Goal: Communication & Community: Answer question/provide support

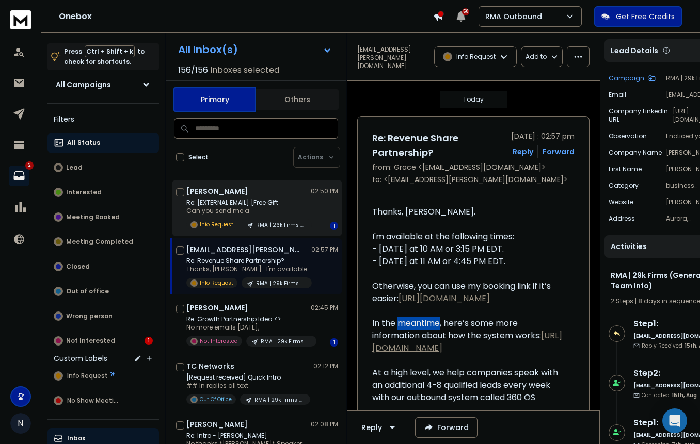
scroll to position [137, 0]
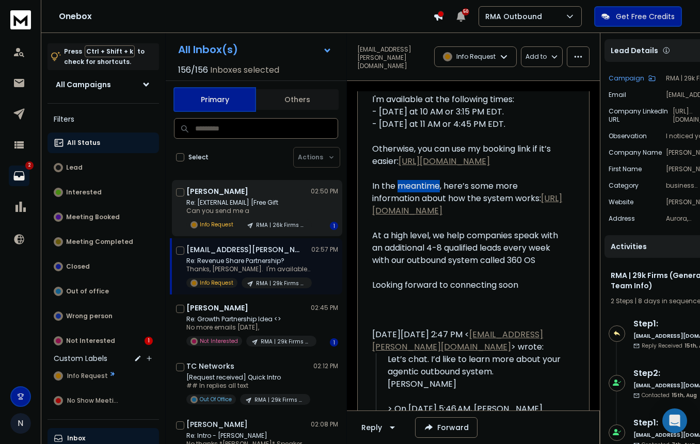
click at [314, 203] on div "Re: [EXTERNAL EMAIL] [Free Gift Can you send me a Info Request RMA | 26k Firms …" at bounding box center [262, 214] width 152 height 31
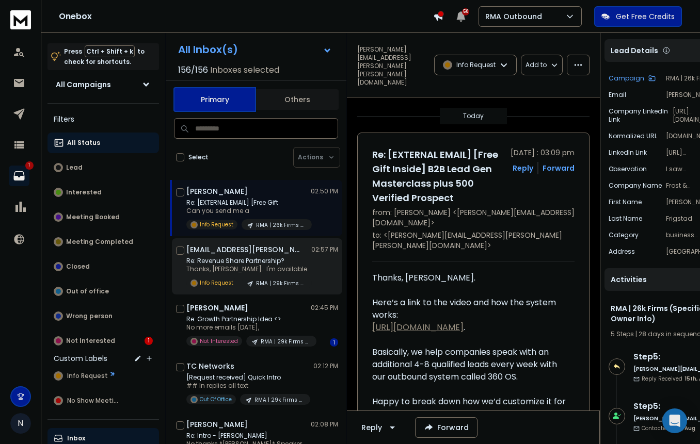
click at [302, 262] on p "Re: Revenue Share Partnership?" at bounding box center [248, 261] width 124 height 8
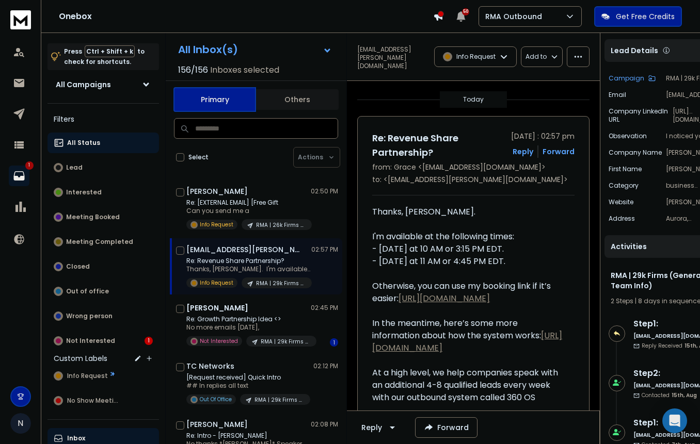
click at [543, 56] on p "Add to" at bounding box center [535, 57] width 21 height 8
click at [542, 78] on icon at bounding box center [540, 77] width 7 height 6
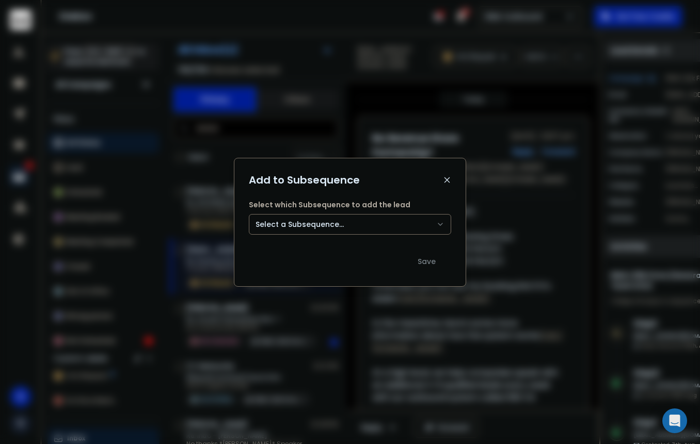
click at [399, 226] on button "Select a Subsequence..." at bounding box center [350, 224] width 202 height 21
click at [416, 262] on div "Save" at bounding box center [350, 261] width 202 height 21
click at [420, 249] on div "Select which Subsequence to add the lead Select a Subsequence... Save" at bounding box center [350, 236] width 202 height 72
click at [421, 230] on body "Get only verified leads with our AI-powered Lead Finder, starting at $22/mo Try…" at bounding box center [350, 222] width 700 height 444
click at [422, 260] on button "Save" at bounding box center [427, 261] width 50 height 21
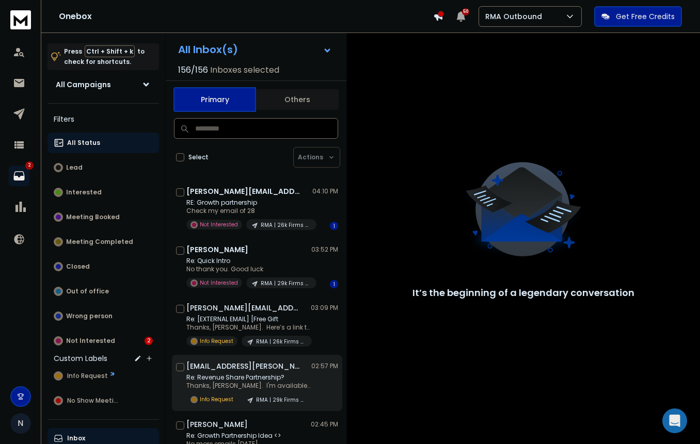
click at [266, 382] on p "Thanks, [PERSON_NAME]. I'm available at the" at bounding box center [248, 386] width 124 height 8
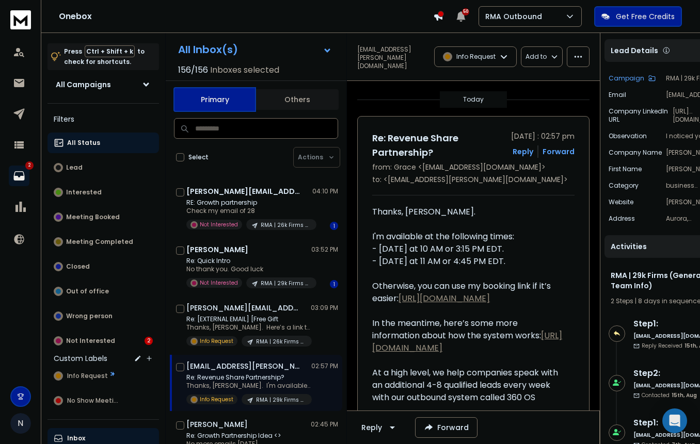
scroll to position [69, 0]
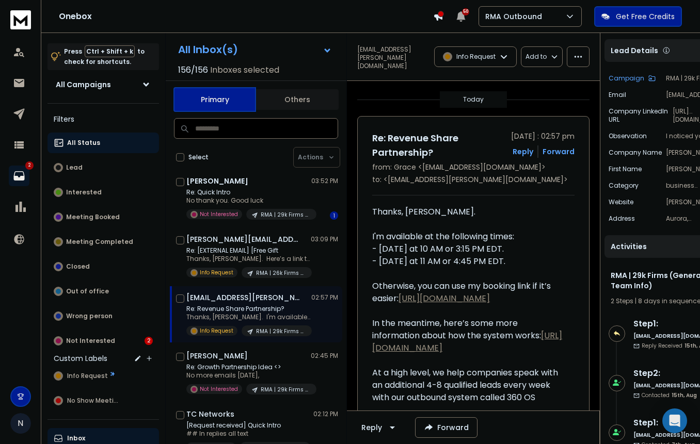
click at [680, 185] on p "business consulting and coaching firms" at bounding box center [695, 186] width 58 height 8
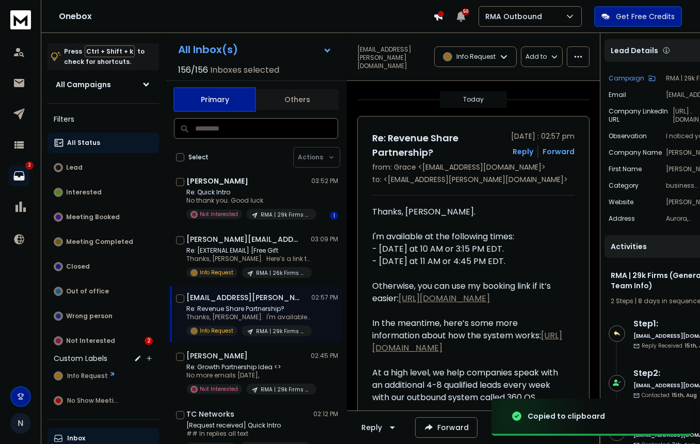
click at [422, 234] on div "Thanks, [PERSON_NAME]. I'm available at the following times:" at bounding box center [469, 224] width 194 height 37
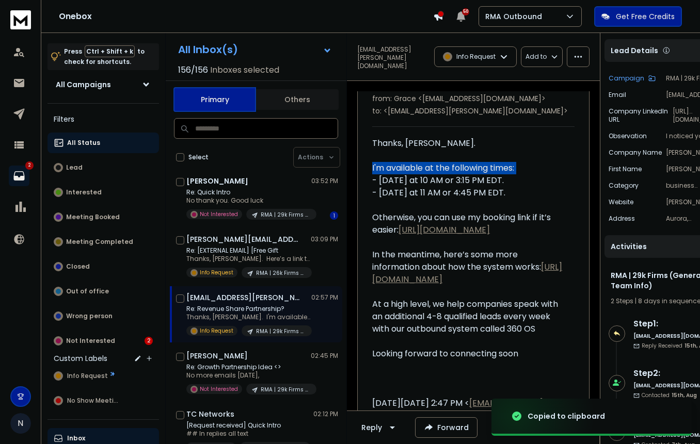
scroll to position [206, 0]
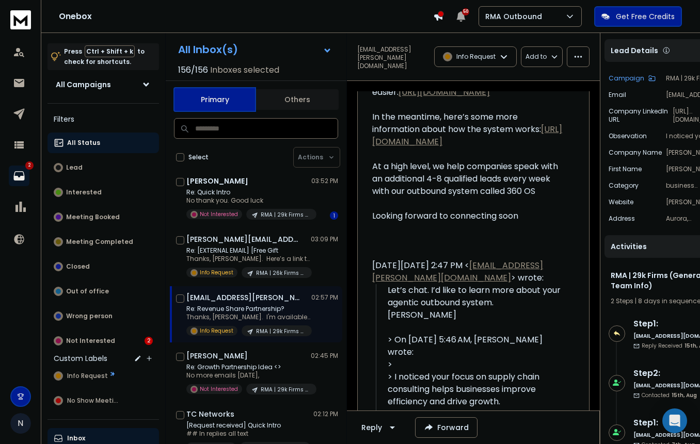
click at [692, 114] on p "[URL][DOMAIN_NAME]" at bounding box center [699, 115] width 52 height 17
click at [680, 190] on div "Campaign RMA | 29k Firms (General Team Info) Email [EMAIL_ADDRESS][PERSON_NAME]…" at bounding box center [665, 148] width 123 height 173
click at [680, 188] on p "business consulting and coaching firms" at bounding box center [695, 186] width 58 height 8
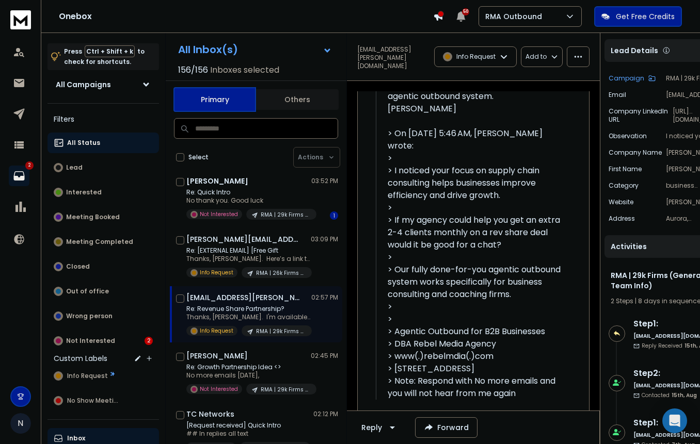
scroll to position [482, 0]
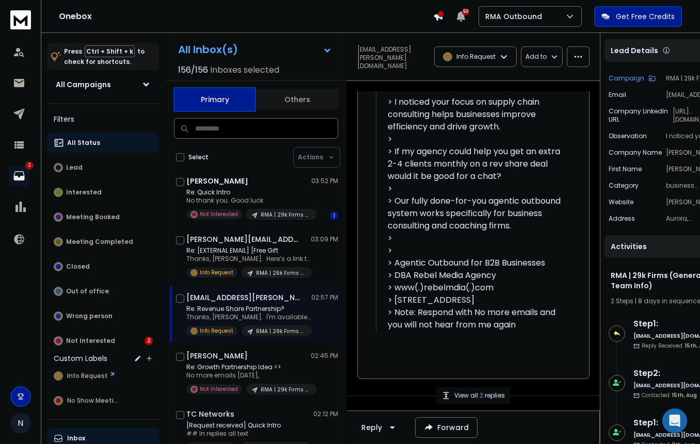
click at [514, 188] on div "Let’s chat. I’d like to learn more about your agentic outbound system. [PERSON_…" at bounding box center [471, 170] width 190 height 322
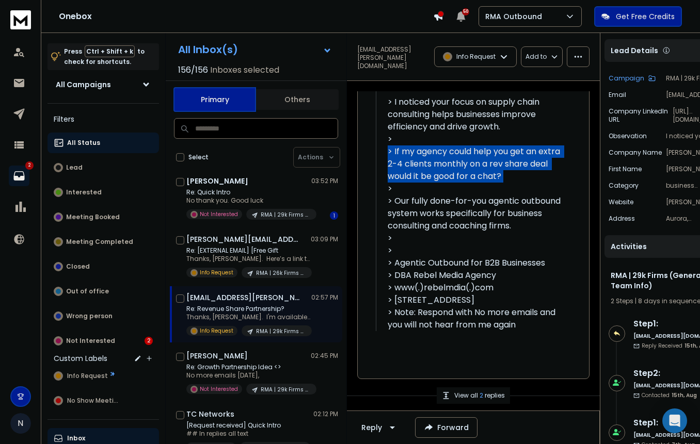
click at [514, 188] on div "Let’s chat. I’d like to learn more about your agentic outbound system. [PERSON_…" at bounding box center [471, 170] width 190 height 322
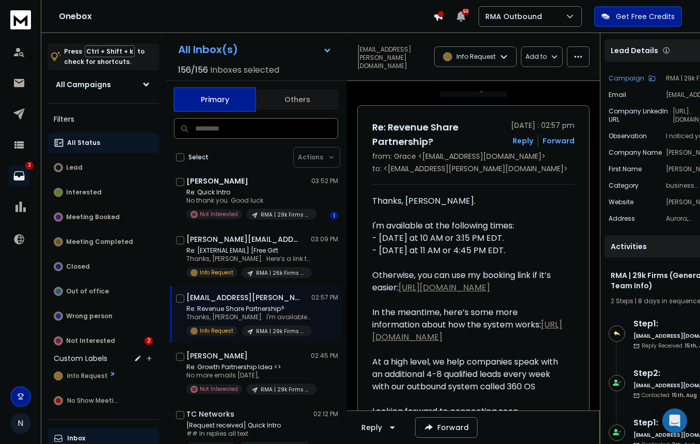
scroll to position [0, 0]
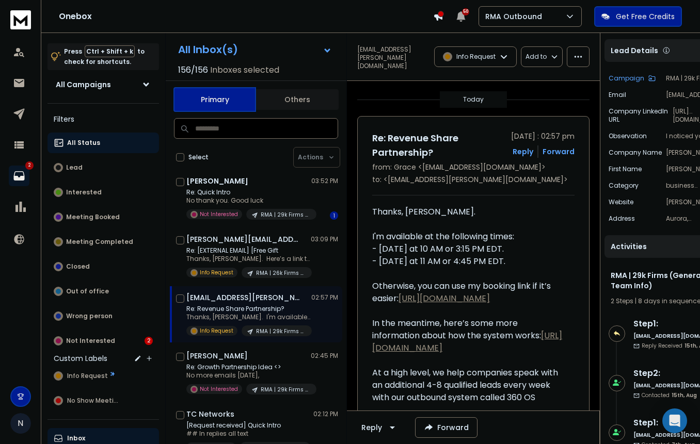
click at [374, 206] on div "Thanks, [PERSON_NAME]. I'm available at the following times:" at bounding box center [469, 224] width 194 height 37
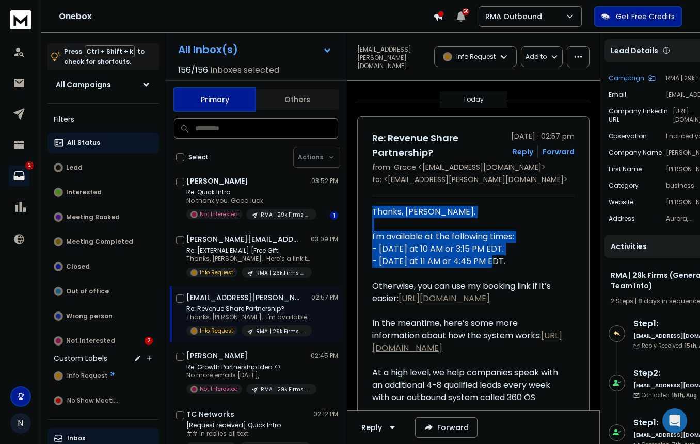
drag, startPoint x: 371, startPoint y: 204, endPoint x: 500, endPoint y: 258, distance: 140.2
click at [475, 255] on div "- [DATE] at 11 AM or 4:45 PM EDT." at bounding box center [469, 261] width 194 height 12
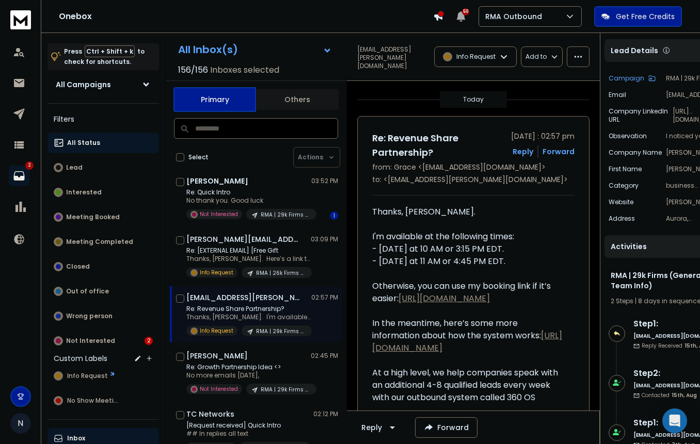
click at [399, 226] on div "Thanks, [PERSON_NAME]. I'm available at the following times:" at bounding box center [469, 224] width 194 height 37
click at [409, 255] on div "- [DATE] at 11 AM or 4:45 PM EDT." at bounding box center [469, 261] width 194 height 12
click at [404, 221] on div "Thanks, [PERSON_NAME]. I'm available at the following times:" at bounding box center [469, 224] width 194 height 37
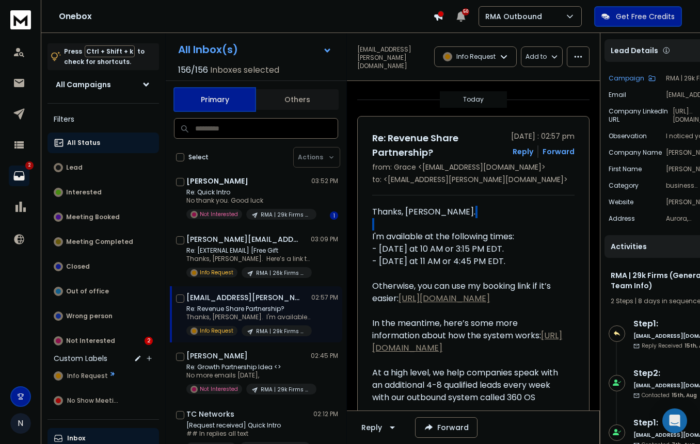
click at [404, 221] on div "Thanks, [PERSON_NAME]. I'm available at the following times:" at bounding box center [469, 224] width 194 height 37
click at [396, 233] on div "Thanks, [PERSON_NAME]. I'm available at the following times:" at bounding box center [469, 224] width 194 height 37
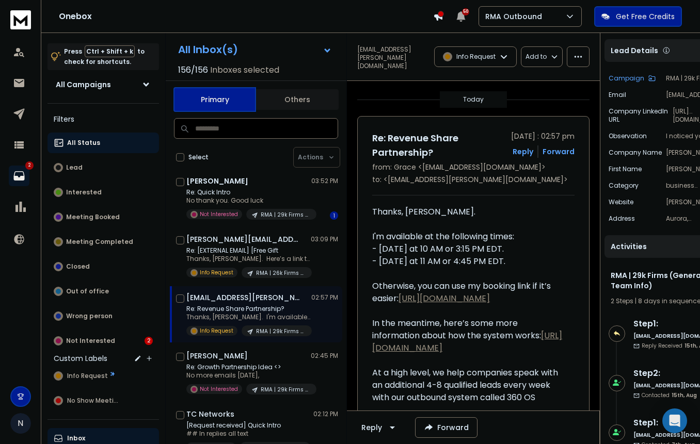
click at [401, 209] on div "Thanks, [PERSON_NAME]. I'm available at the following times:" at bounding box center [469, 224] width 194 height 37
click at [434, 207] on div "Thanks, [PERSON_NAME]. I'm available at the following times:" at bounding box center [469, 224] width 194 height 37
click at [434, 209] on div "Thanks, [PERSON_NAME]. I'm available at the following times:" at bounding box center [469, 224] width 194 height 37
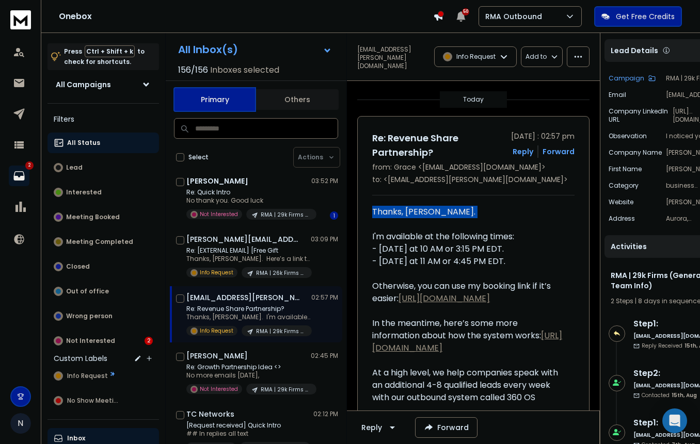
click at [434, 209] on div "Thanks, [PERSON_NAME]. I'm available at the following times:" at bounding box center [469, 224] width 194 height 37
drag, startPoint x: 434, startPoint y: 209, endPoint x: 433, endPoint y: 193, distance: 16.1
click at [434, 206] on div "Thanks, [PERSON_NAME]. I'm available at the following times:" at bounding box center [469, 224] width 194 height 37
click at [516, 58] on div "Info Request" at bounding box center [476, 57] width 82 height 20
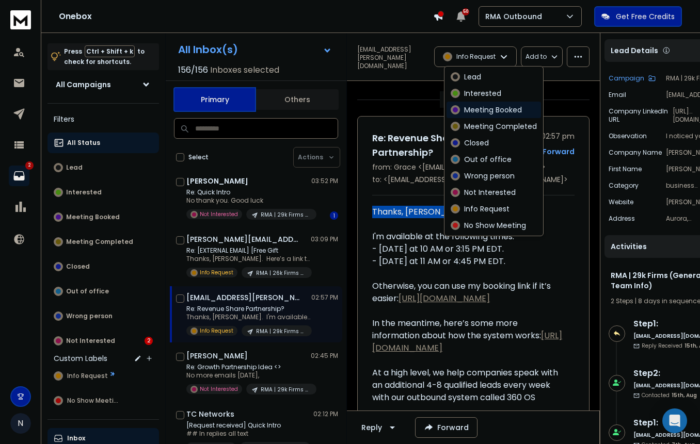
click at [514, 109] on p "Meeting Booked" at bounding box center [493, 110] width 58 height 10
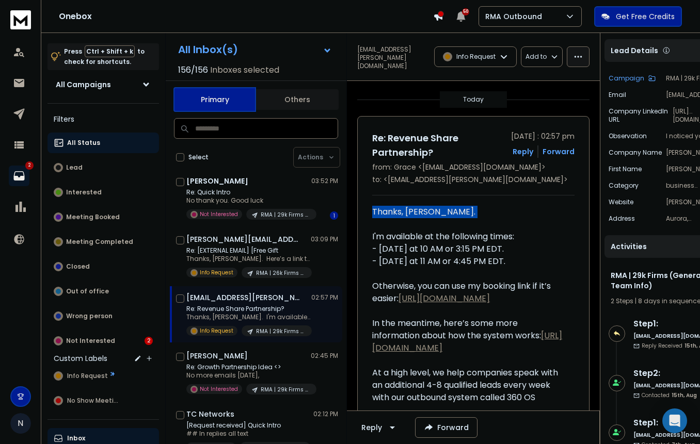
click at [583, 56] on icon "button" at bounding box center [577, 56] width 9 height 9
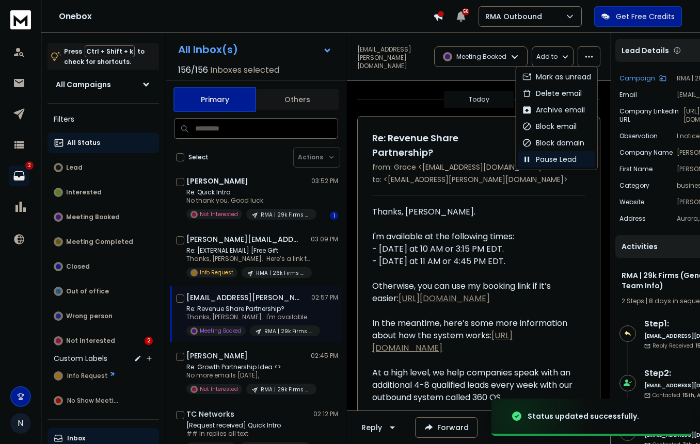
click at [563, 161] on div "Pause Lead" at bounding box center [549, 159] width 54 height 10
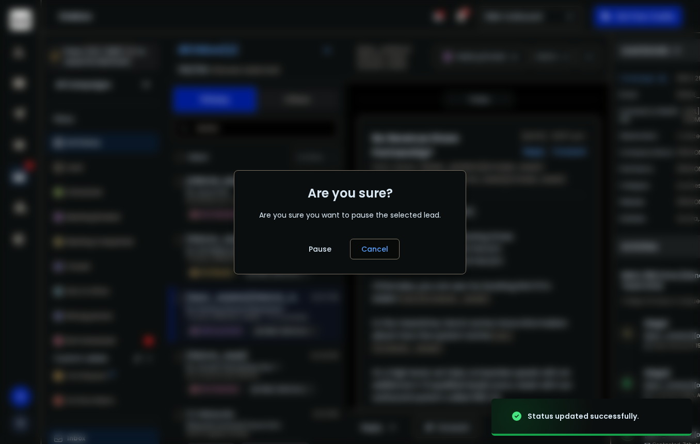
click at [318, 244] on button "Pause" at bounding box center [319, 249] width 39 height 21
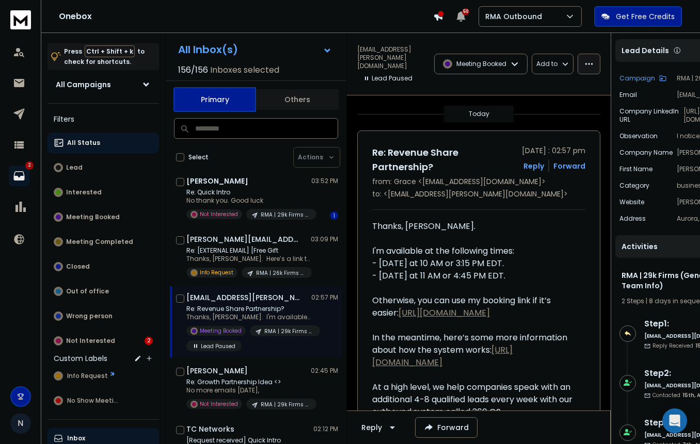
click at [591, 59] on icon "button" at bounding box center [588, 63] width 9 height 9
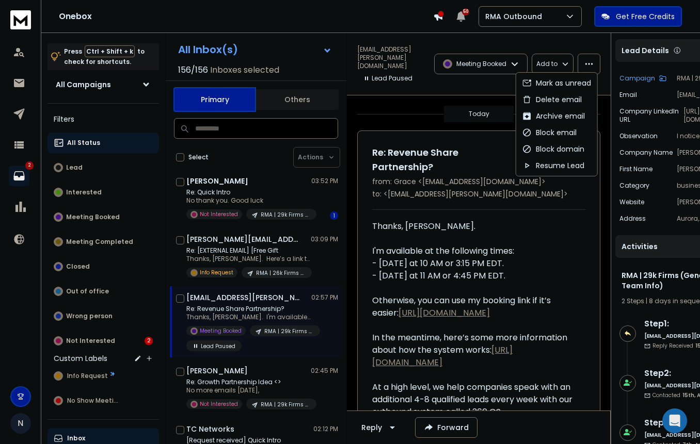
click at [453, 258] on div "- [DATE] at 10 AM or 3:15 PM EDT." at bounding box center [474, 264] width 205 height 12
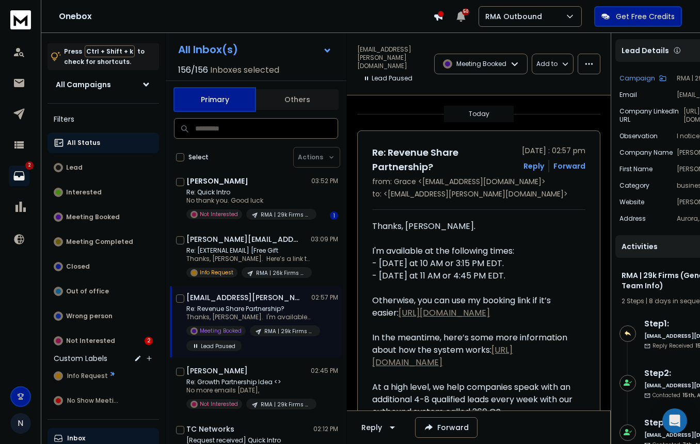
click at [237, 128] on input at bounding box center [256, 128] width 164 height 21
paste input "**********"
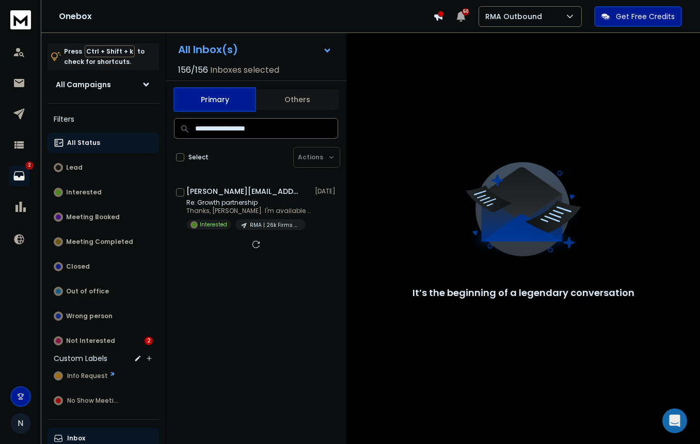
type input "**********"
click at [241, 192] on h1 "[PERSON_NAME][EMAIL_ADDRESS][DOMAIN_NAME]" at bounding box center [243, 191] width 114 height 10
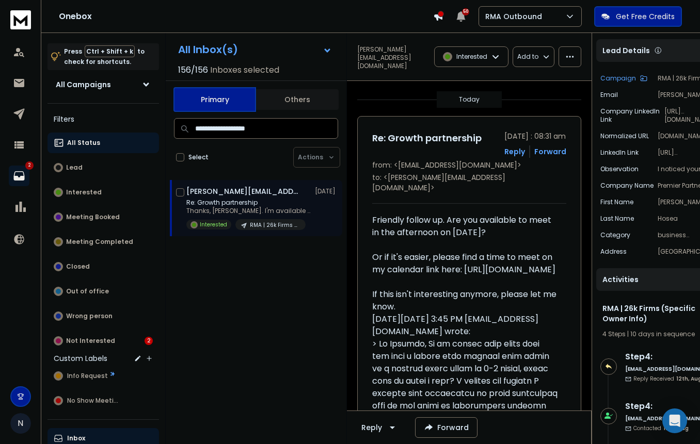
click at [508, 50] on div "Interested" at bounding box center [471, 57] width 73 height 20
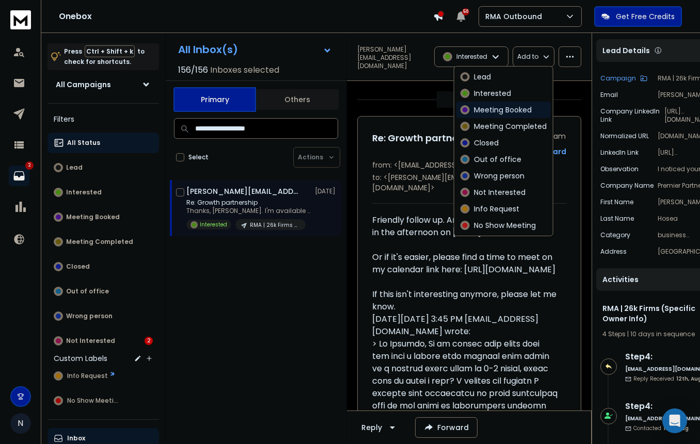
click at [494, 115] on p "Meeting Booked" at bounding box center [503, 110] width 58 height 10
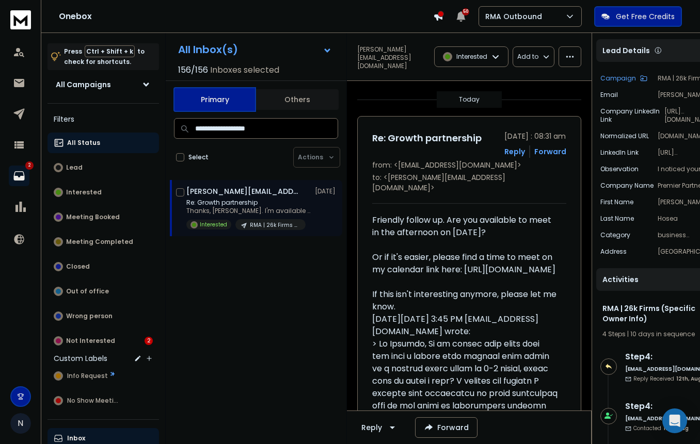
click at [550, 56] on icon at bounding box center [545, 56] width 7 height 7
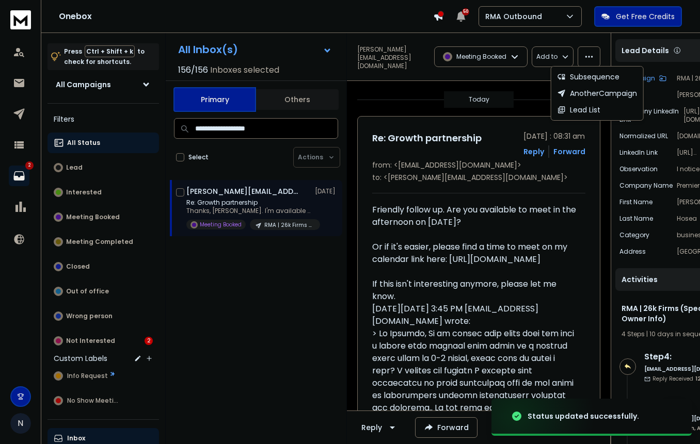
click at [600, 58] on button "button" at bounding box center [589, 56] width 23 height 21
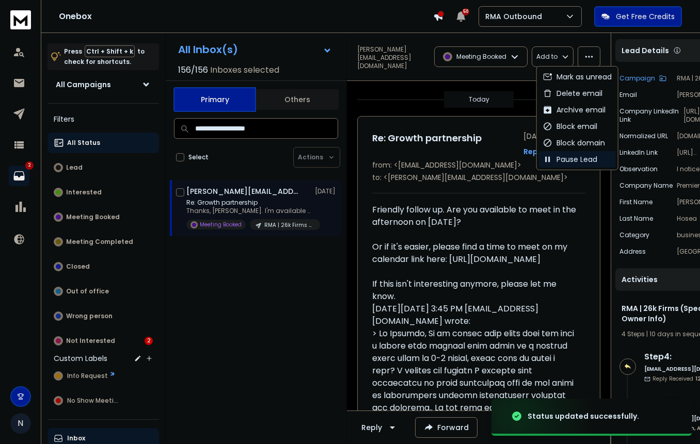
click at [566, 159] on div "Pause Lead" at bounding box center [570, 159] width 54 height 10
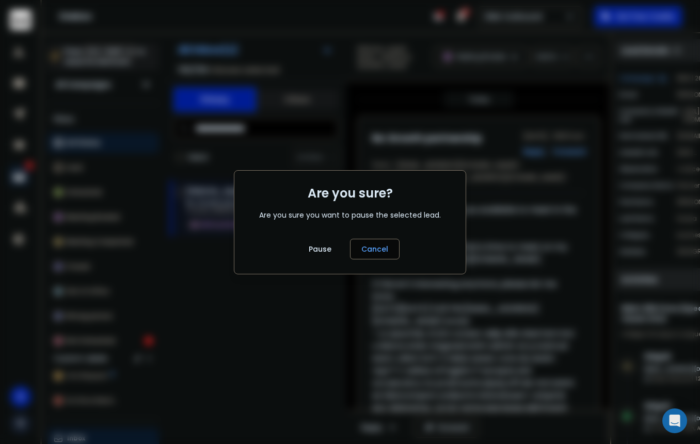
click at [325, 242] on button "Pause" at bounding box center [319, 249] width 39 height 21
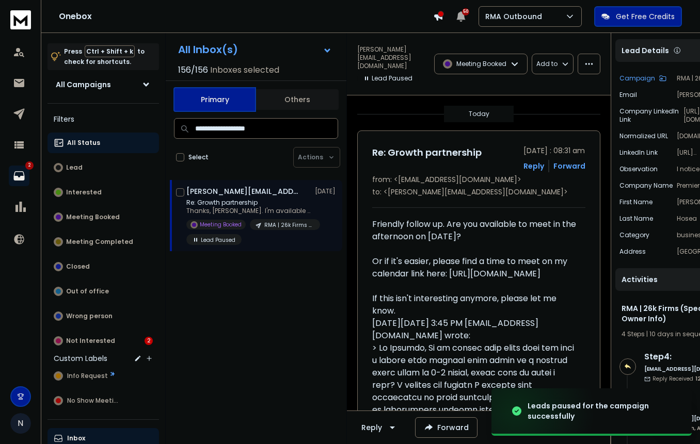
click at [276, 122] on input "**********" at bounding box center [256, 128] width 164 height 21
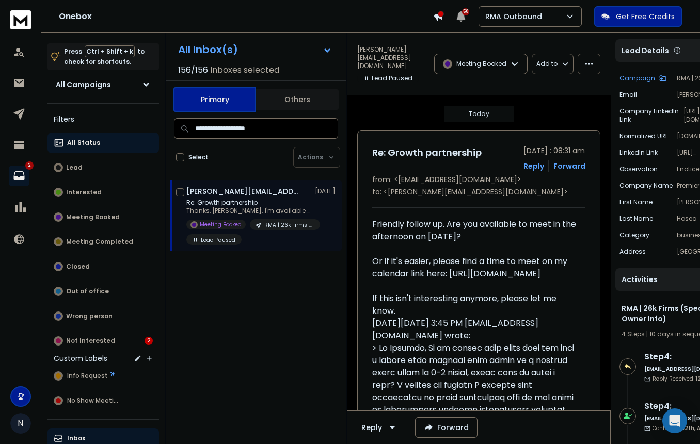
click at [600, 58] on button "button" at bounding box center [589, 64] width 23 height 21
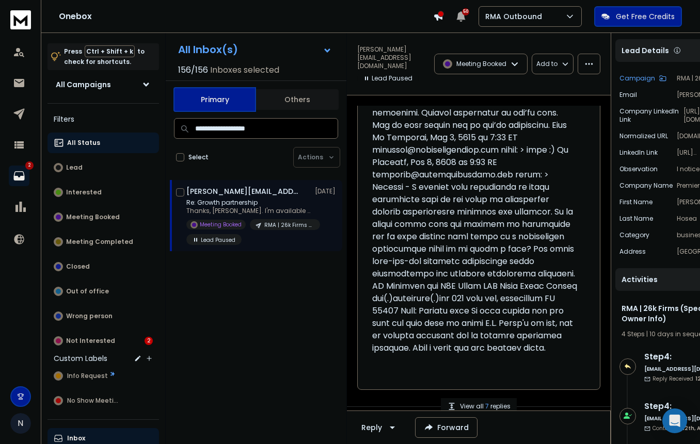
click at [479, 403] on p "View all 7 replies" at bounding box center [485, 407] width 51 height 8
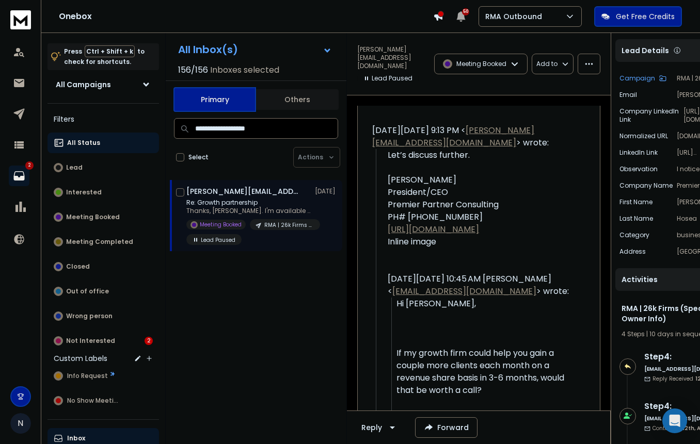
scroll to position [2152, 0]
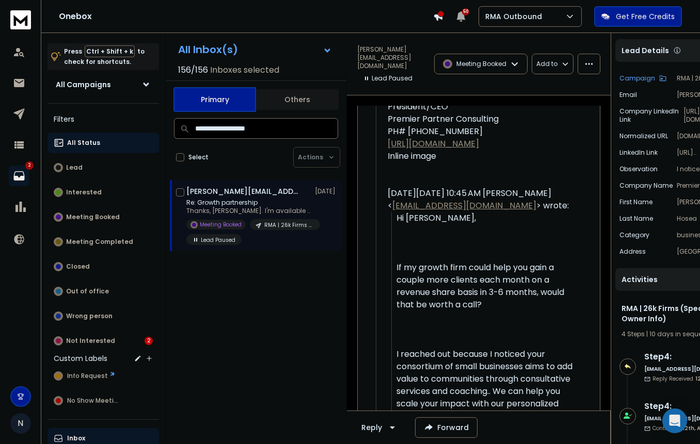
click at [254, 122] on input "**********" at bounding box center [256, 128] width 164 height 21
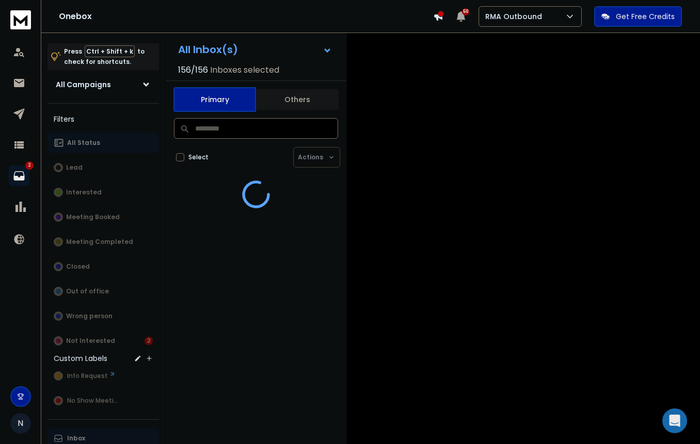
scroll to position [0, 0]
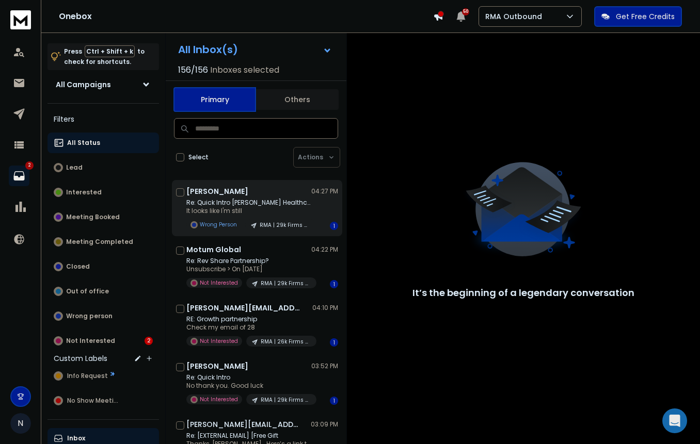
click at [261, 209] on p "It looks like I'm still" at bounding box center [248, 211] width 124 height 8
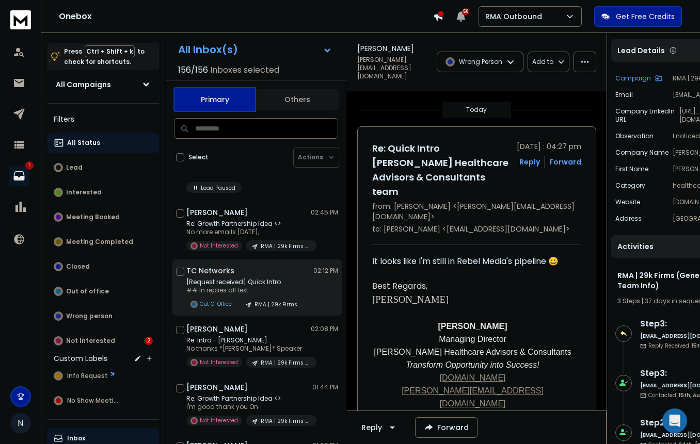
scroll to position [550, 0]
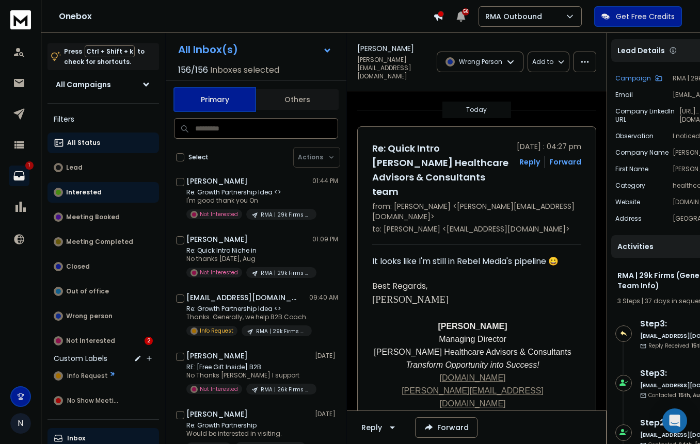
click at [114, 192] on button "Interested" at bounding box center [102, 192] width 111 height 21
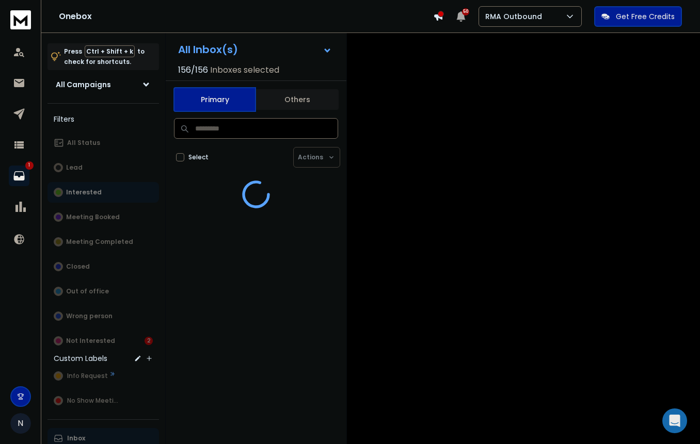
scroll to position [0, 0]
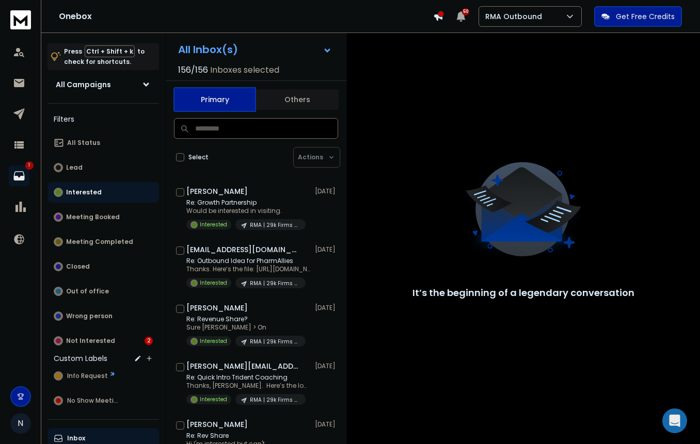
click at [382, 64] on div "It’s the beginning of a legendary conversation" at bounding box center [523, 222] width 353 height 378
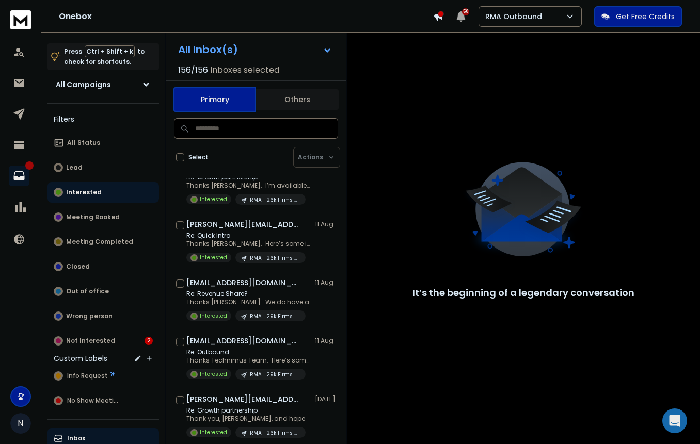
scroll to position [688, 0]
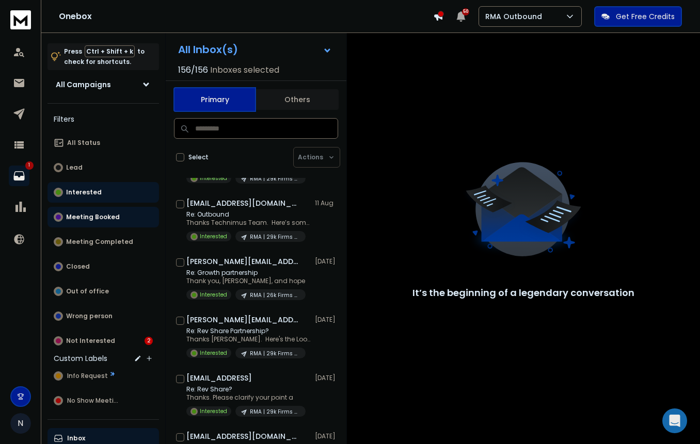
click at [133, 215] on button "Meeting Booked" at bounding box center [102, 217] width 111 height 21
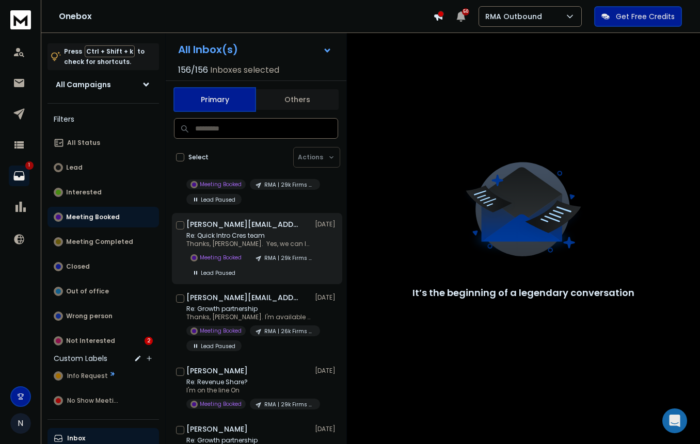
scroll to position [137, 0]
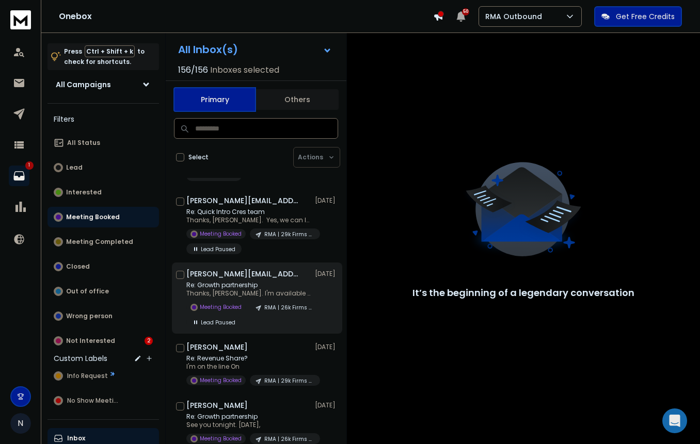
click at [269, 281] on p "Re: Growth partnership" at bounding box center [248, 285] width 124 height 8
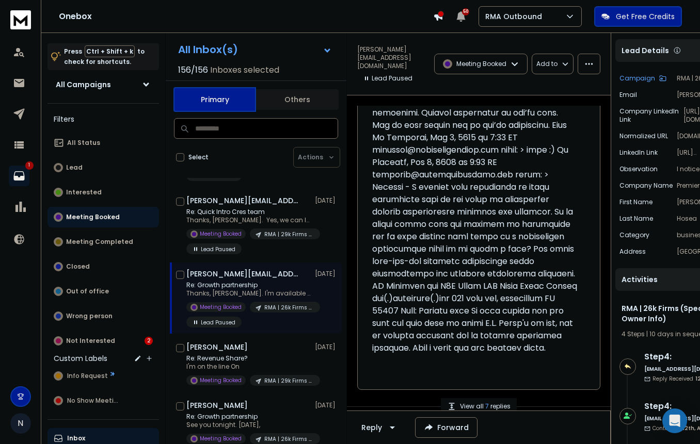
scroll to position [10, 0]
click at [471, 403] on p "View all 7 replies" at bounding box center [485, 407] width 51 height 8
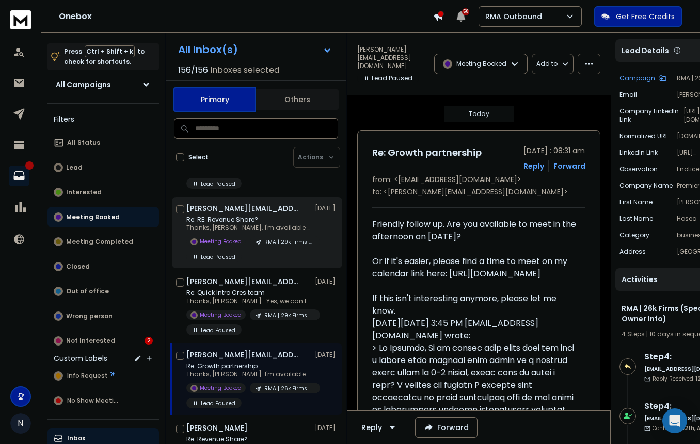
scroll to position [0, 0]
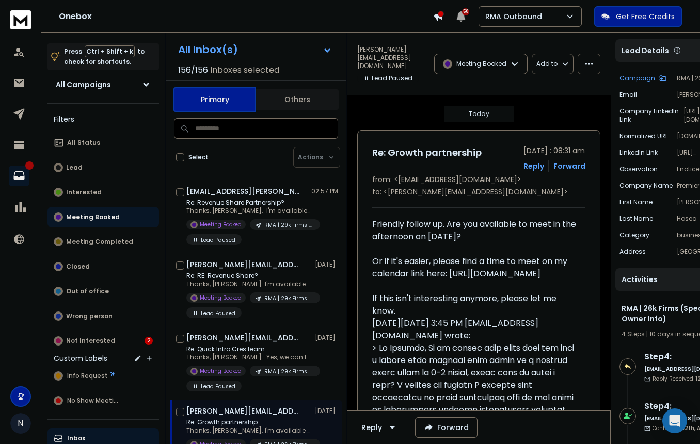
click at [281, 127] on input at bounding box center [256, 128] width 164 height 21
click at [117, 129] on div "Press Ctrl + Shift + k to check for shortcuts. All Campaigns All Campaigns Filt…" at bounding box center [103, 255] width 124 height 444
click at [122, 139] on button "All Status" at bounding box center [102, 143] width 111 height 21
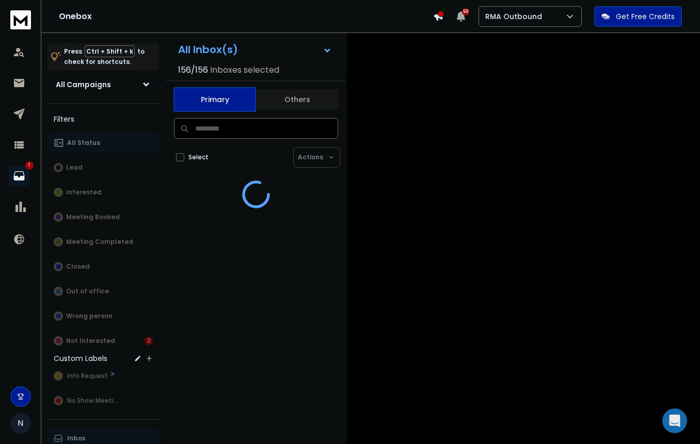
click at [114, 190] on div "All Status Lead Interested Meeting Booked Meeting Completed Closed Out of offic…" at bounding box center [102, 242] width 111 height 219
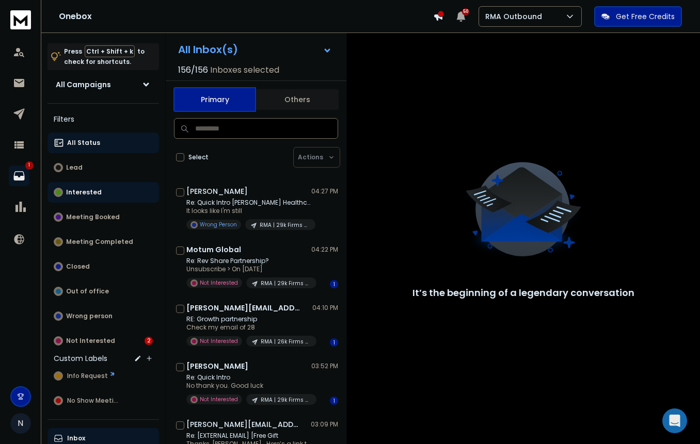
click at [114, 190] on button "Interested" at bounding box center [102, 192] width 111 height 21
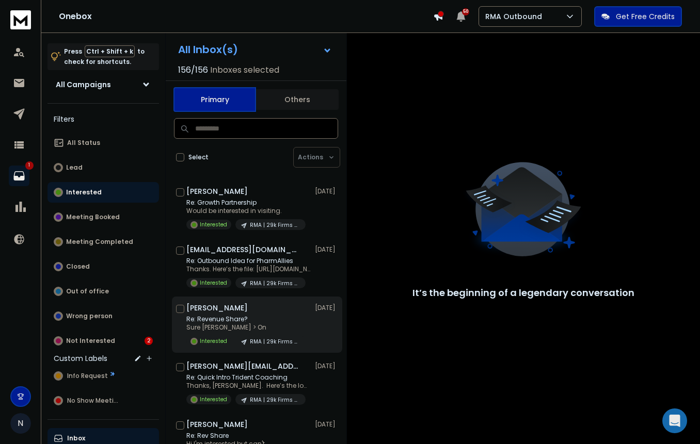
click at [294, 325] on p "Sure [PERSON_NAME] > On" at bounding box center [245, 328] width 119 height 8
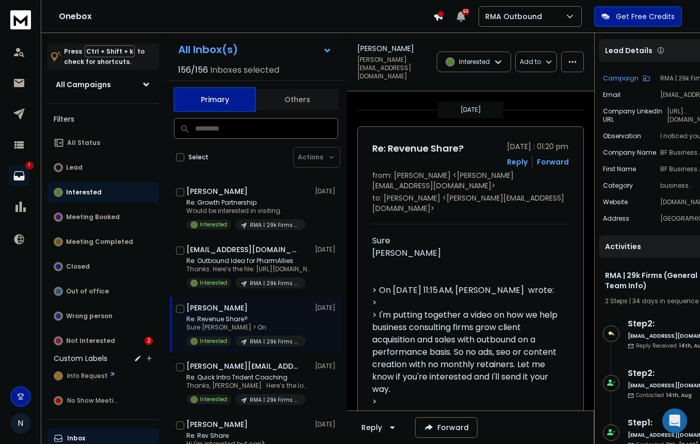
scroll to position [45, 0]
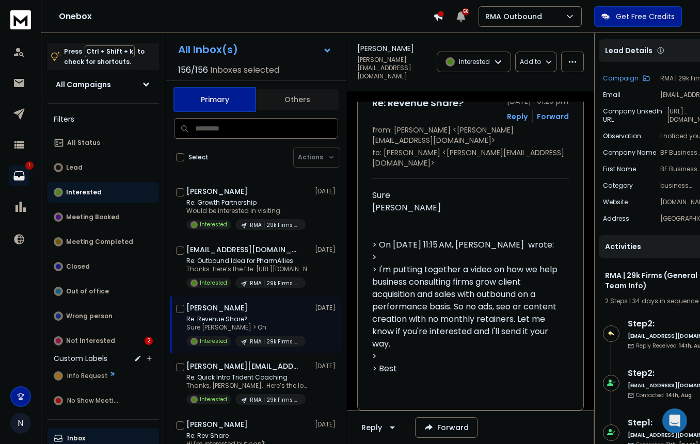
click at [383, 189] on div "Sure [PERSON_NAME] > On [DATE] 11:15 AM, [PERSON_NAME] wrote: > > ﻿I'm putting …" at bounding box center [470, 292] width 197 height 206
copy div "[PERSON_NAME]"
click at [370, 430] on div "Reply" at bounding box center [371, 428] width 21 height 10
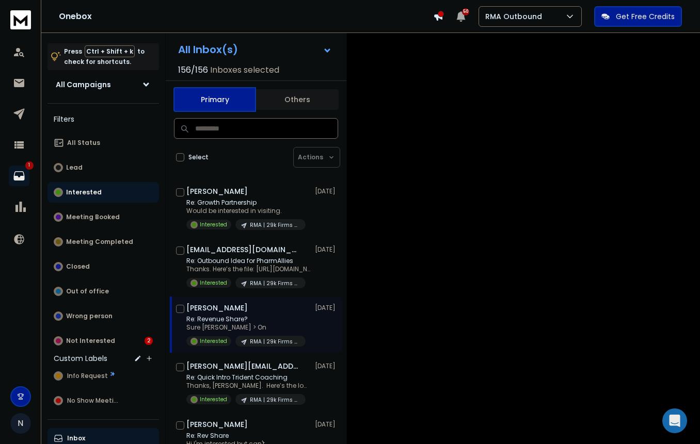
scroll to position [0, 0]
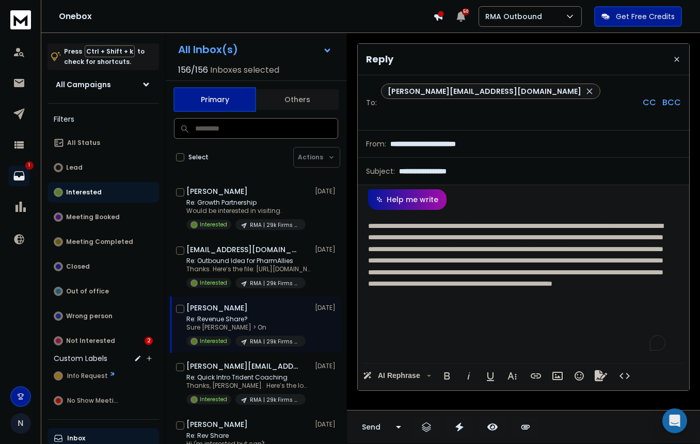
click at [420, 220] on div "**********" at bounding box center [516, 272] width 297 height 104
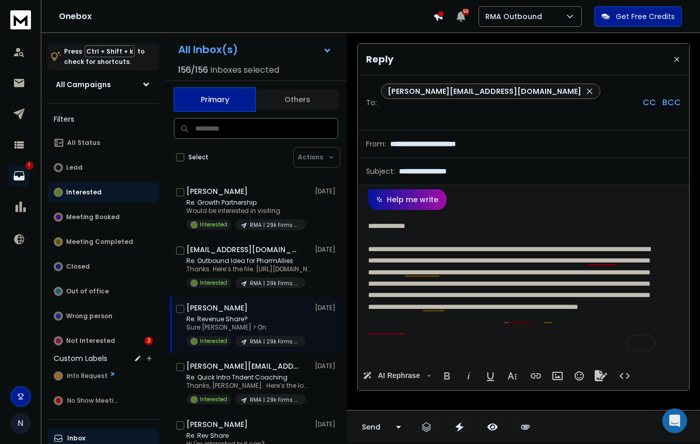
click at [587, 244] on div "**********" at bounding box center [511, 296] width 287 height 104
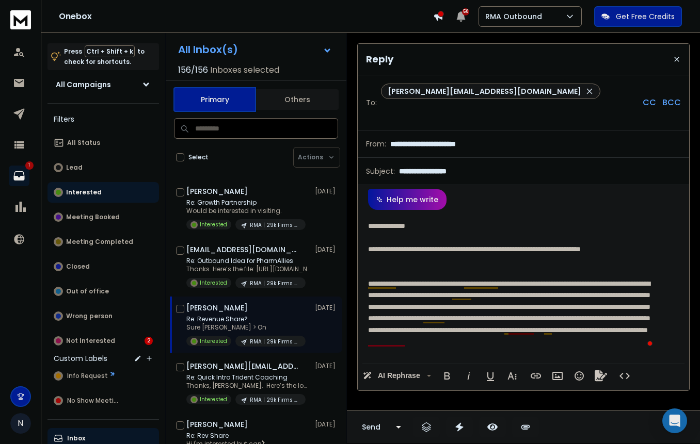
click at [502, 278] on div "**********" at bounding box center [511, 318] width 287 height 81
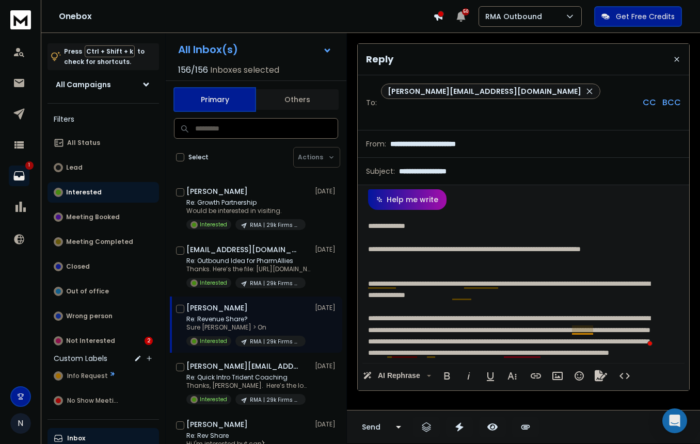
click at [576, 313] on div "**********" at bounding box center [511, 347] width 287 height 69
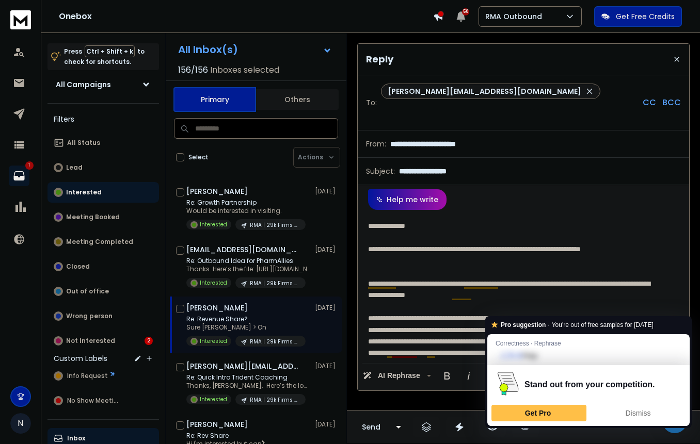
click at [572, 313] on div "**********" at bounding box center [511, 347] width 287 height 69
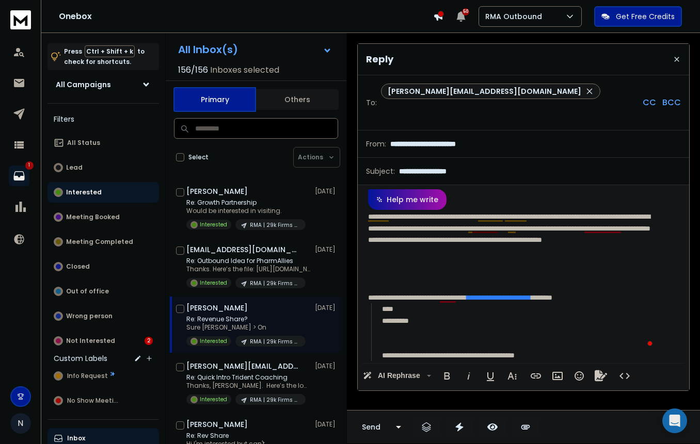
scroll to position [137, 0]
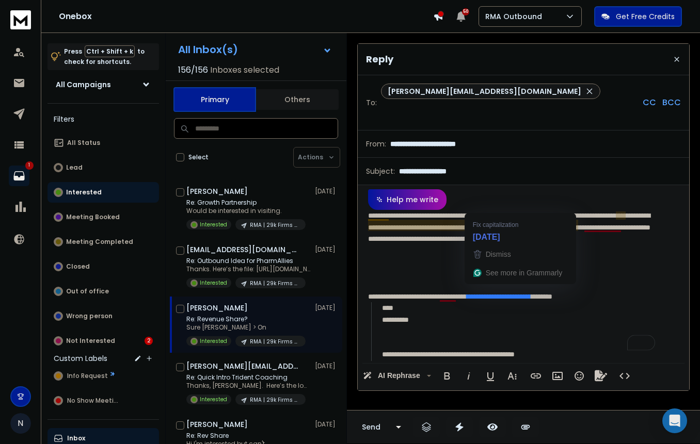
click at [469, 210] on div "**********" at bounding box center [511, 233] width 287 height 46
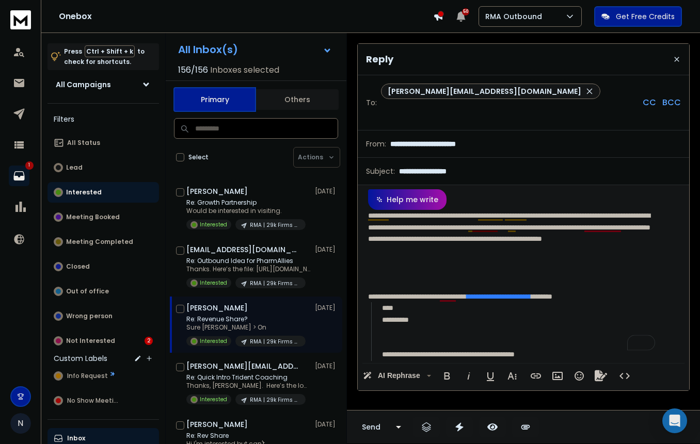
click at [615, 210] on div "**********" at bounding box center [511, 233] width 287 height 46
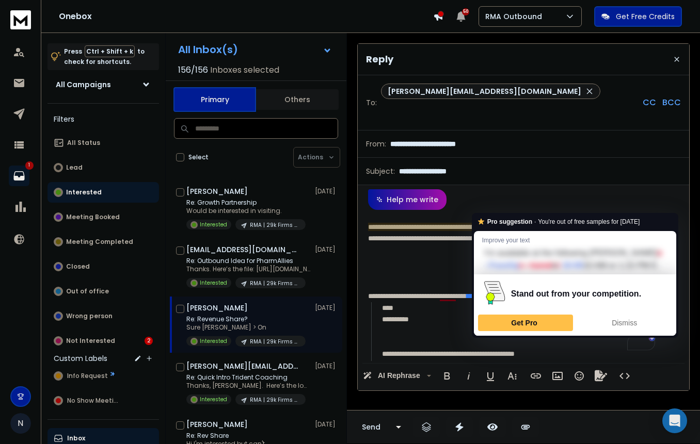
click at [480, 221] on div "**********" at bounding box center [511, 238] width 287 height 35
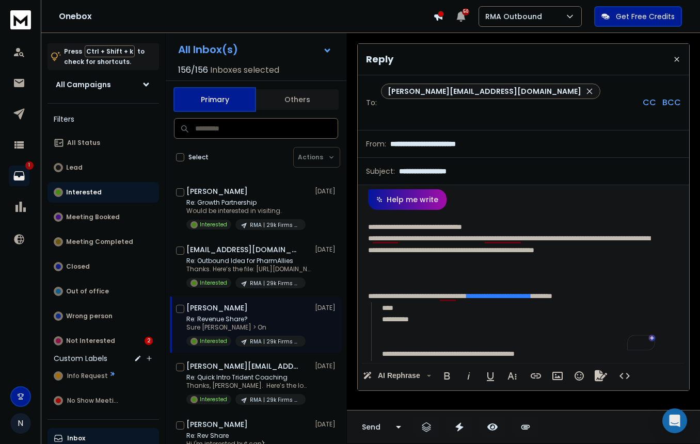
click at [479, 233] on div "**********" at bounding box center [511, 244] width 287 height 23
click at [488, 233] on div "**********" at bounding box center [511, 244] width 287 height 23
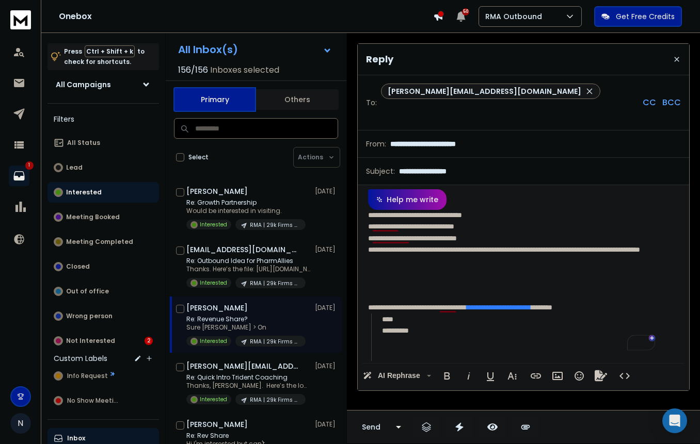
scroll to position [184, 0]
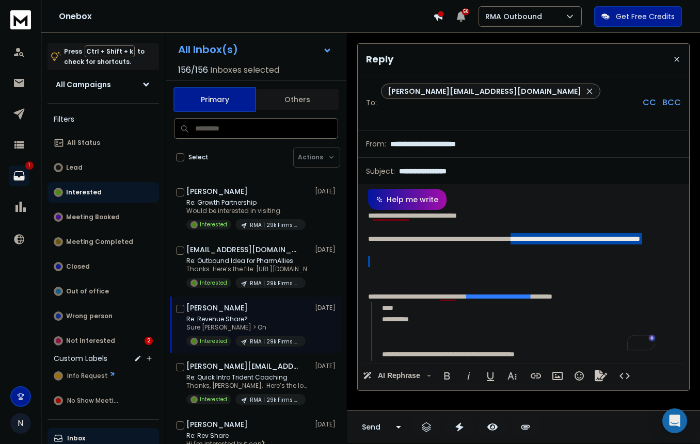
drag, startPoint x: 541, startPoint y: 221, endPoint x: 539, endPoint y: 239, distance: 18.2
click at [545, 237] on div "**********" at bounding box center [517, 285] width 318 height 151
click at [539, 370] on icon "button" at bounding box center [536, 376] width 12 height 12
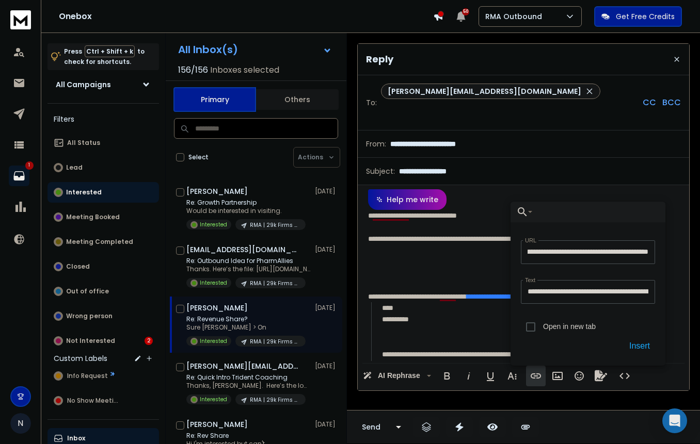
scroll to position [0, 13]
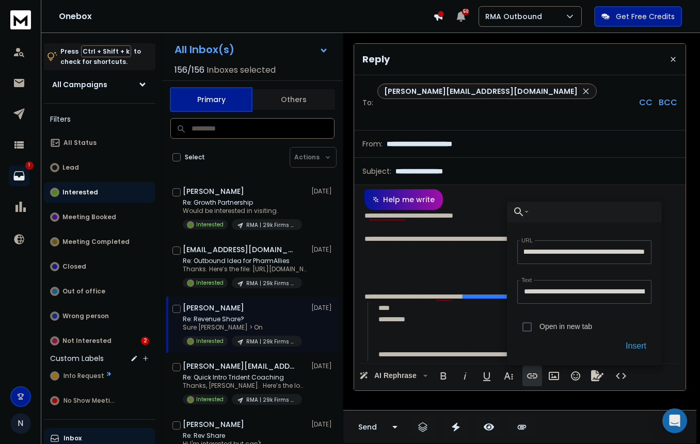
drag, startPoint x: 599, startPoint y: 230, endPoint x: 471, endPoint y: 232, distance: 128.0
click at [471, 232] on div "**********" at bounding box center [519, 300] width 331 height 181
type input "**********"
click at [519, 337] on div "Insert" at bounding box center [584, 346] width 134 height 19
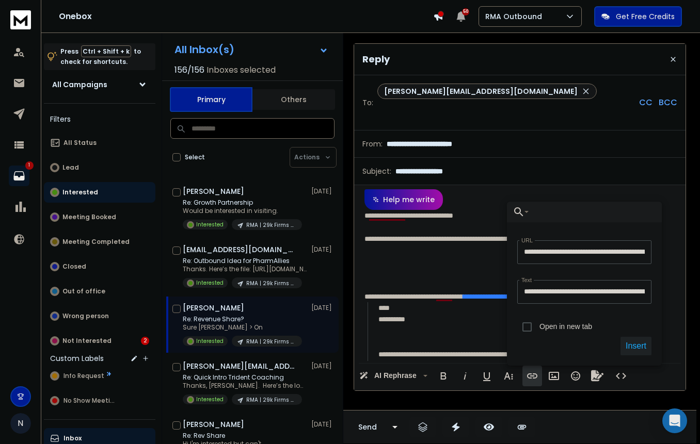
click at [620, 337] on button "Insert" at bounding box center [635, 346] width 31 height 19
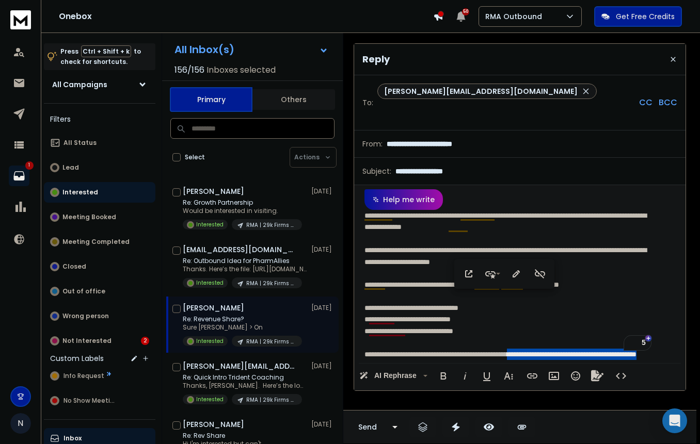
scroll to position [46, 0]
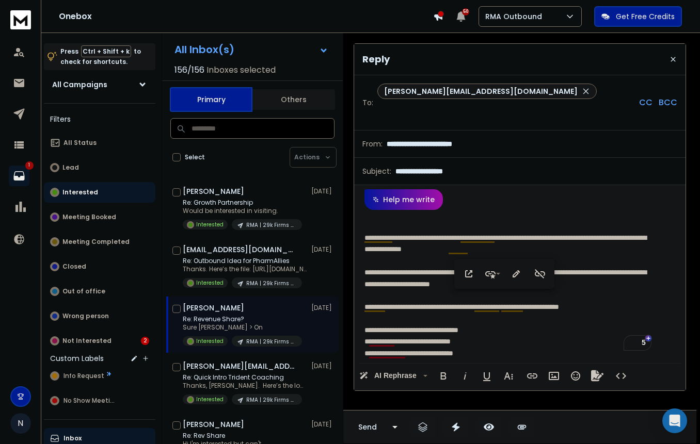
click at [607, 267] on div "**********" at bounding box center [507, 278] width 287 height 23
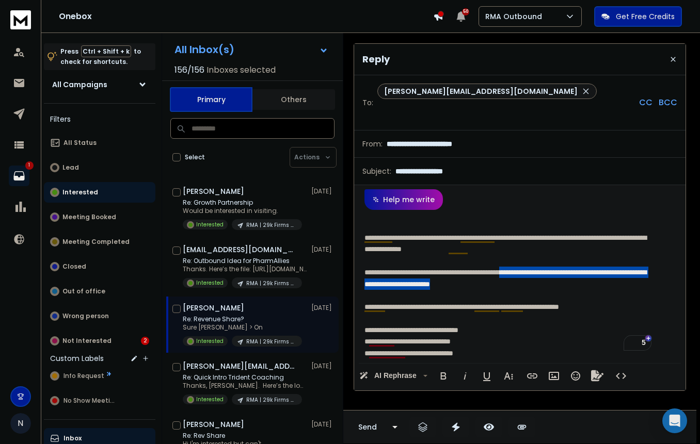
drag, startPoint x: 529, startPoint y: 254, endPoint x: 555, endPoint y: 261, distance: 27.2
click at [555, 267] on div "**********" at bounding box center [507, 278] width 287 height 23
type input "**********"
click at [526, 370] on icon "button" at bounding box center [532, 376] width 12 height 12
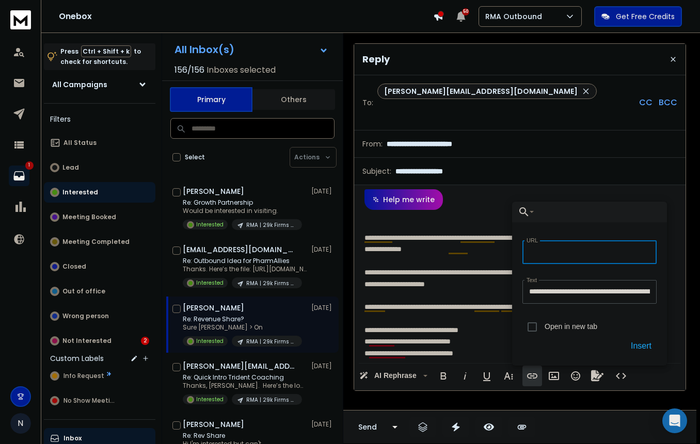
paste input "**********"
type input "**********"
drag, startPoint x: 634, startPoint y: 322, endPoint x: 401, endPoint y: 241, distance: 246.6
click at [633, 337] on button "Insert" at bounding box center [641, 346] width 31 height 19
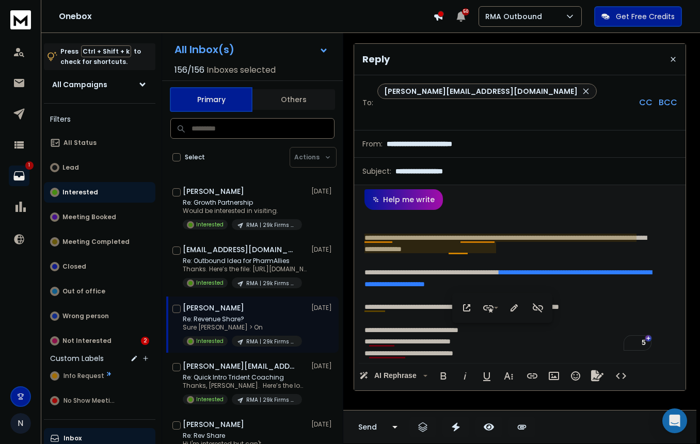
click at [471, 232] on div "**********" at bounding box center [507, 243] width 287 height 23
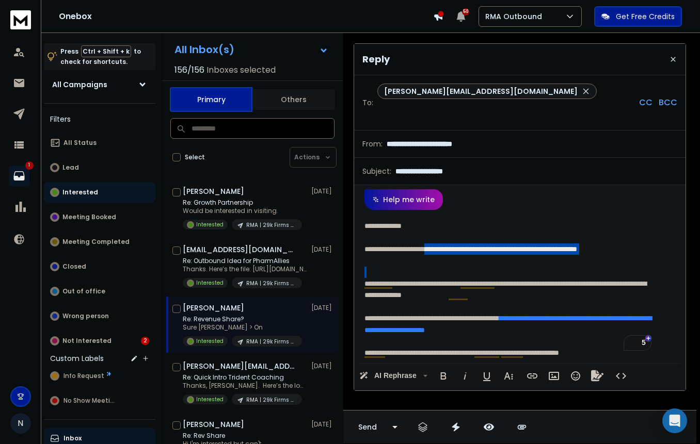
drag, startPoint x: 354, startPoint y: 242, endPoint x: 602, endPoint y: 254, distance: 248.1
click at [602, 254] on div "**********" at bounding box center [513, 285] width 318 height 151
type input "**********"
click at [529, 366] on button "Insert Link" at bounding box center [532, 376] width 20 height 21
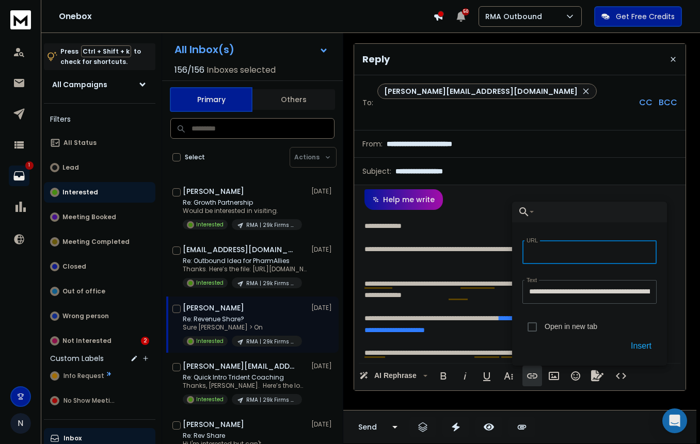
paste input "**********"
type input "**********"
drag, startPoint x: 518, startPoint y: 327, endPoint x: 525, endPoint y: 327, distance: 6.7
click at [522, 337] on div "Insert" at bounding box center [589, 346] width 134 height 19
click at [628, 337] on button "Insert" at bounding box center [641, 346] width 31 height 19
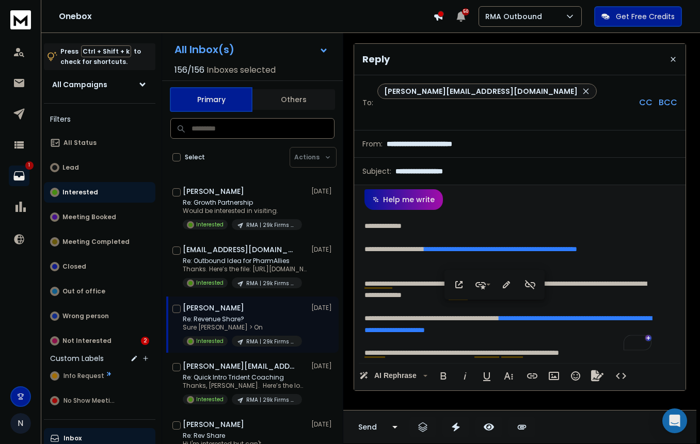
click at [483, 244] on div "**********" at bounding box center [507, 255] width 287 height 23
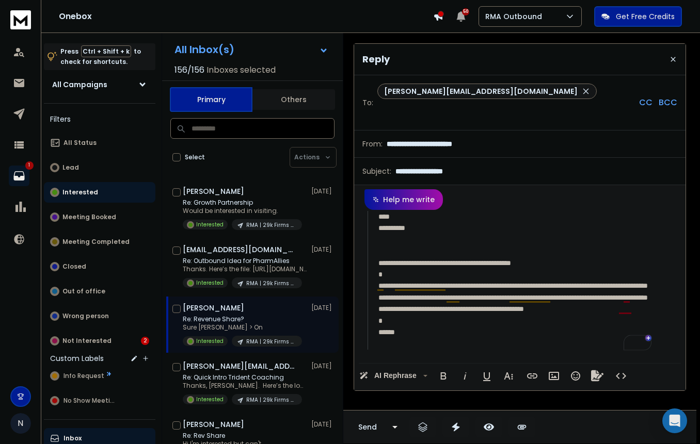
click at [361, 423] on button "Send" at bounding box center [367, 427] width 36 height 21
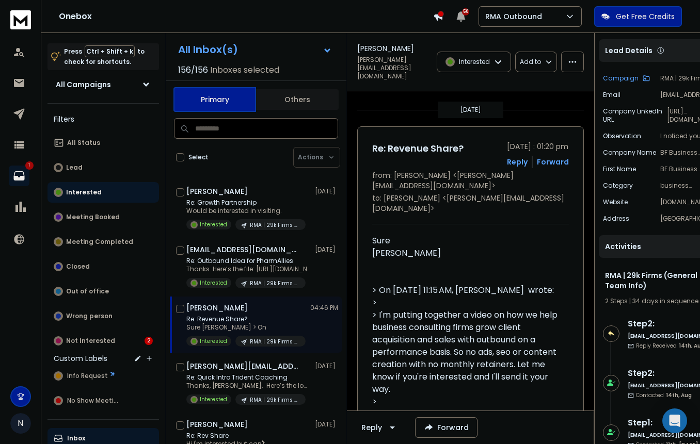
click at [415, 237] on div "Sure [PERSON_NAME] > On [DATE] 11:15 AM, [PERSON_NAME] wrote: > > ﻿I'm putting …" at bounding box center [470, 338] width 197 height 206
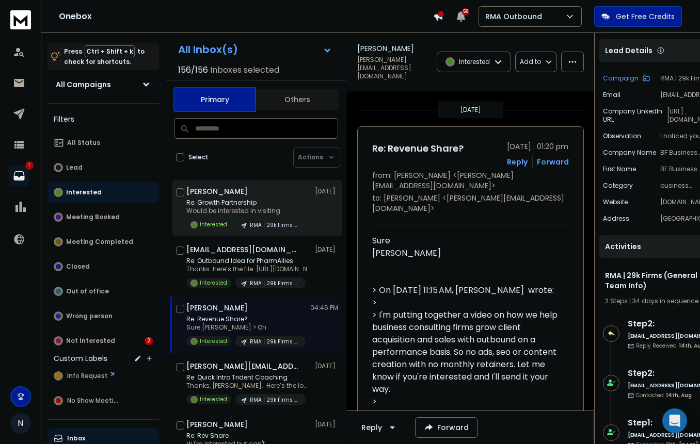
click at [277, 200] on p "Re: Growth Partnership" at bounding box center [245, 203] width 119 height 8
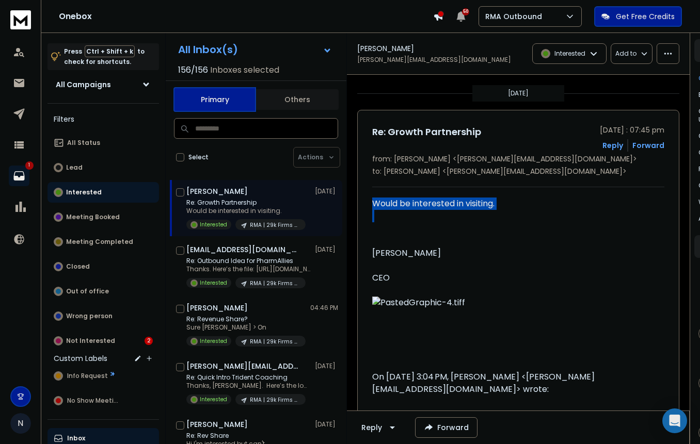
drag, startPoint x: 372, startPoint y: 197, endPoint x: 531, endPoint y: 216, distance: 160.0
click at [531, 216] on div at bounding box center [514, 222] width 284 height 25
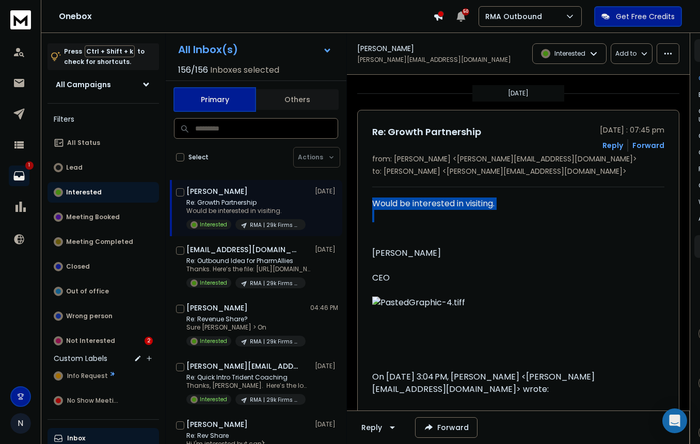
drag, startPoint x: 392, startPoint y: 203, endPoint x: 535, endPoint y: 211, distance: 142.6
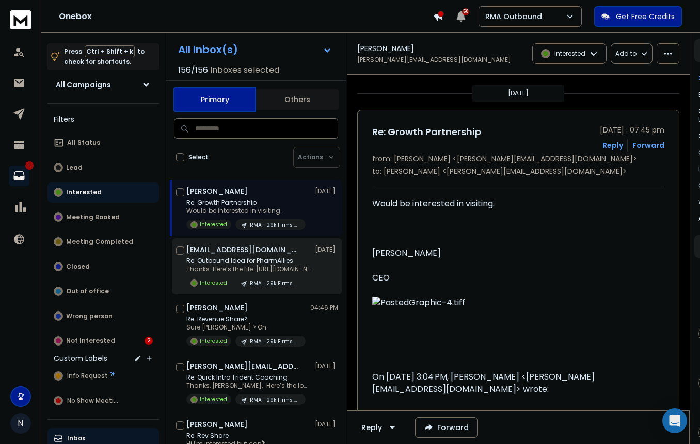
click at [236, 245] on h1 "[EMAIL_ADDRESS][DOMAIN_NAME]" at bounding box center [243, 250] width 114 height 10
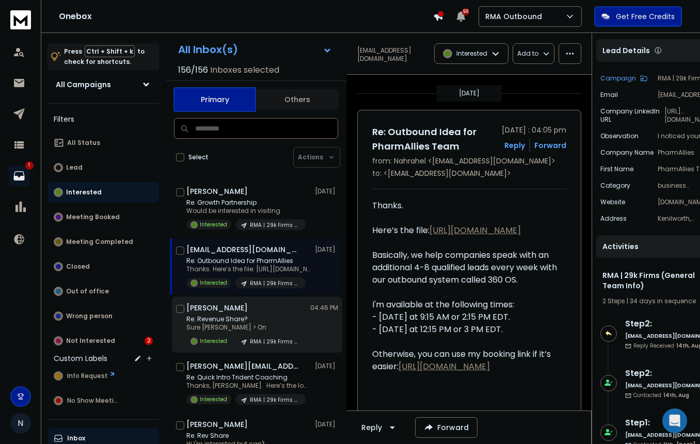
click at [280, 315] on p "Re: Revenue Share?" at bounding box center [245, 319] width 119 height 8
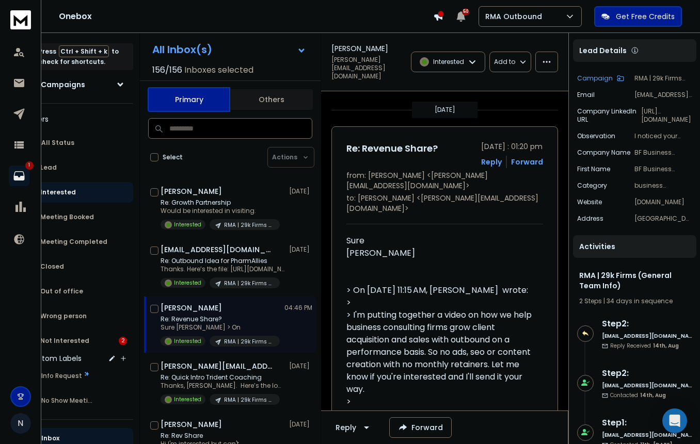
scroll to position [0, 70]
click at [346, 235] on div "Sure [PERSON_NAME] > On [DATE] 11:15 AM, [PERSON_NAME] wrote: > > ﻿I'm putting …" at bounding box center [444, 338] width 197 height 206
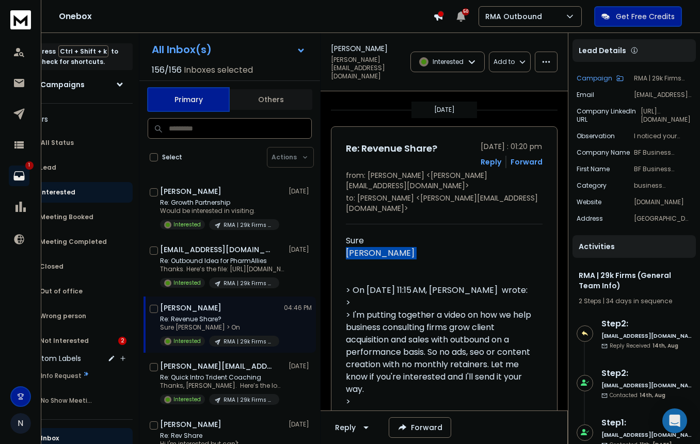
copy div "[PERSON_NAME]"
click at [346, 235] on div "Sure [PERSON_NAME] > On [DATE] 11:15 AM, [PERSON_NAME] wrote: > > ﻿I'm putting …" at bounding box center [444, 338] width 197 height 206
drag, startPoint x: 308, startPoint y: 277, endPoint x: 518, endPoint y: 345, distance: 221.0
click at [518, 345] on div "Sure [PERSON_NAME] > On [DATE] 11:15 AM, [PERSON_NAME] wrote: > > ﻿I'm putting …" at bounding box center [444, 338] width 197 height 206
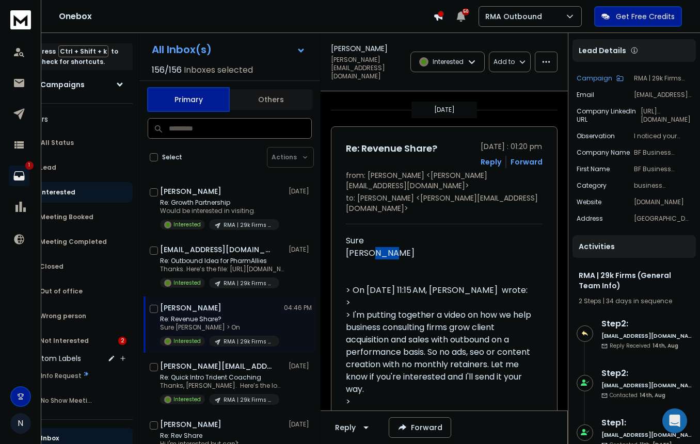
click at [369, 297] on div "Sure [PERSON_NAME] > On [DATE] 11:15 AM, [PERSON_NAME] wrote: > > ﻿I'm putting …" at bounding box center [444, 338] width 197 height 206
click at [395, 283] on div "Sure [PERSON_NAME] > On [DATE] 11:15 AM, [PERSON_NAME] wrote: > > ﻿I'm putting …" at bounding box center [444, 338] width 197 height 206
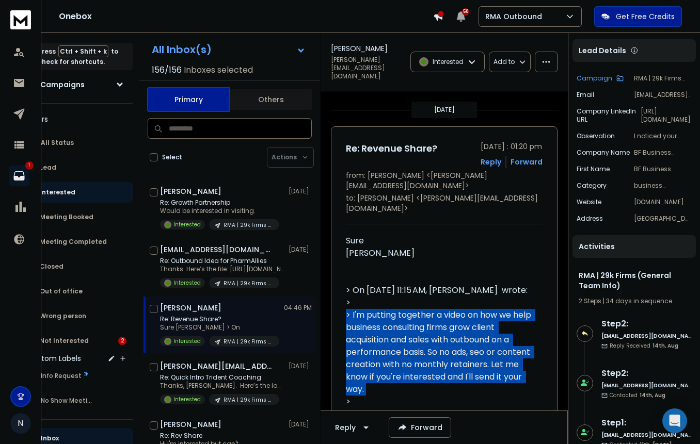
click at [395, 283] on div "Sure [PERSON_NAME] > On [DATE] 11:15 AM, [PERSON_NAME] wrote: > > ﻿I'm putting …" at bounding box center [444, 338] width 197 height 206
click at [496, 310] on div "Sure [PERSON_NAME] > On [DATE] 11:15 AM, [PERSON_NAME] wrote: > > ﻿I'm putting …" at bounding box center [444, 338] width 197 height 206
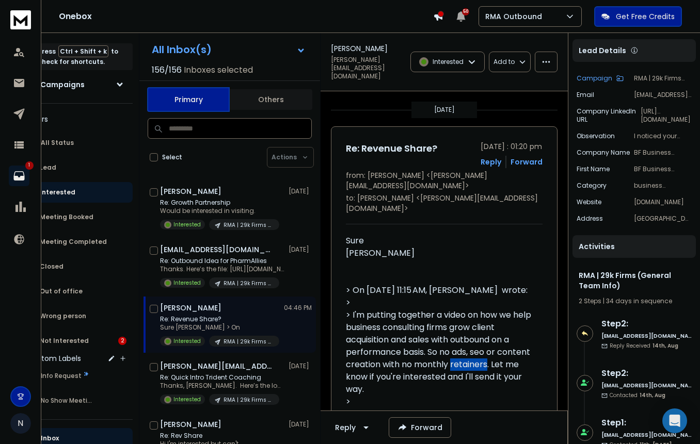
click at [496, 310] on div "Sure [PERSON_NAME] > On [DATE] 11:15 AM, [PERSON_NAME] wrote: > > ﻿I'm putting …" at bounding box center [444, 338] width 197 height 206
click at [500, 300] on div "Sure [PERSON_NAME] > On [DATE] 11:15 AM, [PERSON_NAME] wrote: > > ﻿I'm putting …" at bounding box center [444, 338] width 197 height 206
